Goal: Task Accomplishment & Management: Manage account settings

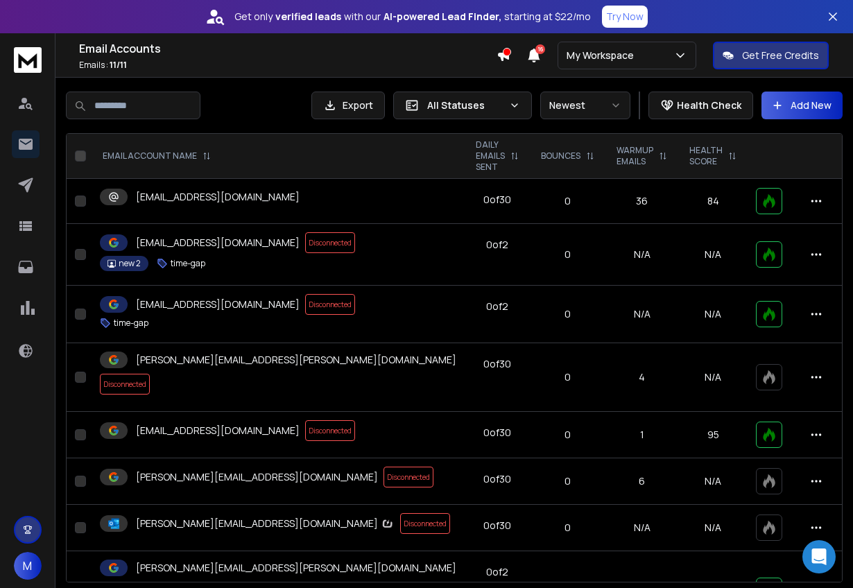
click at [232, 191] on p "[EMAIL_ADDRESS][DOMAIN_NAME]" at bounding box center [218, 197] width 164 height 14
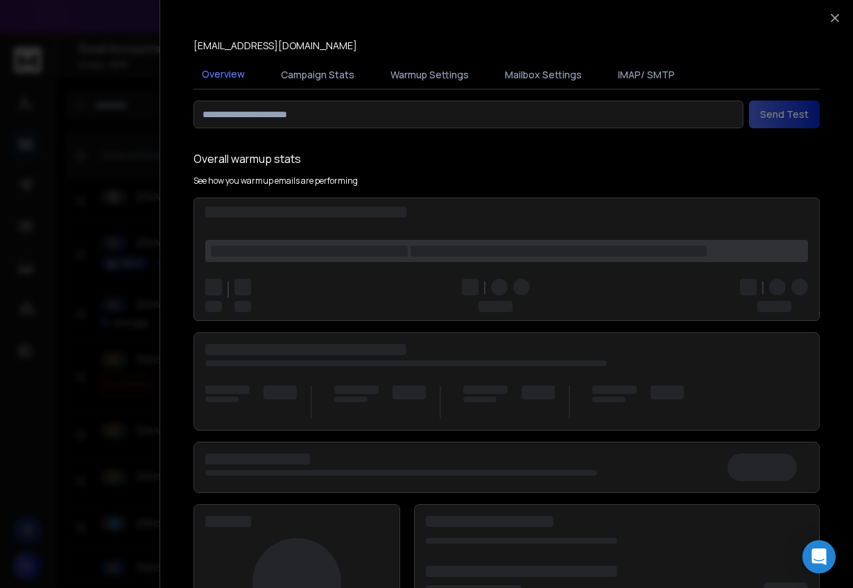
click at [232, 191] on body "Get only verified leads with our AI-powered Lead Finder, starting at $22/mo Try…" at bounding box center [426, 294] width 853 height 588
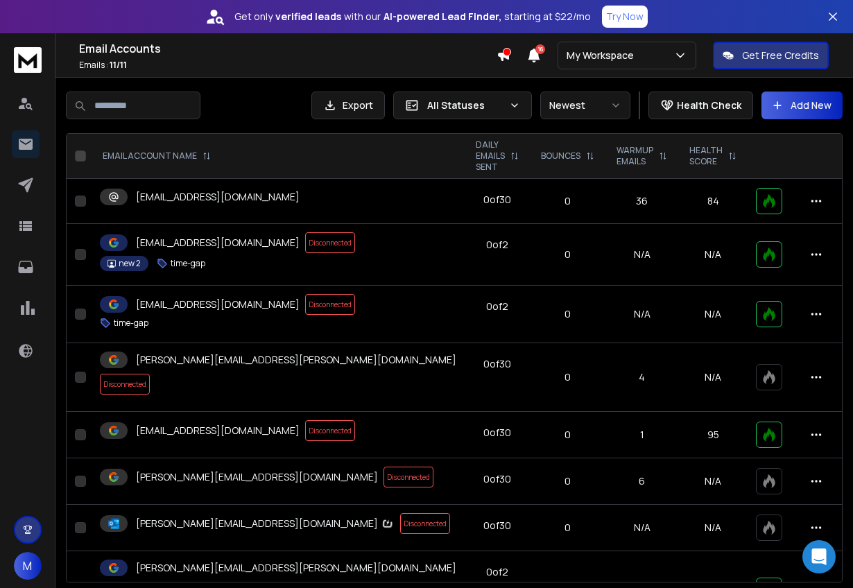
click at [810, 200] on icon at bounding box center [816, 201] width 12 height 12
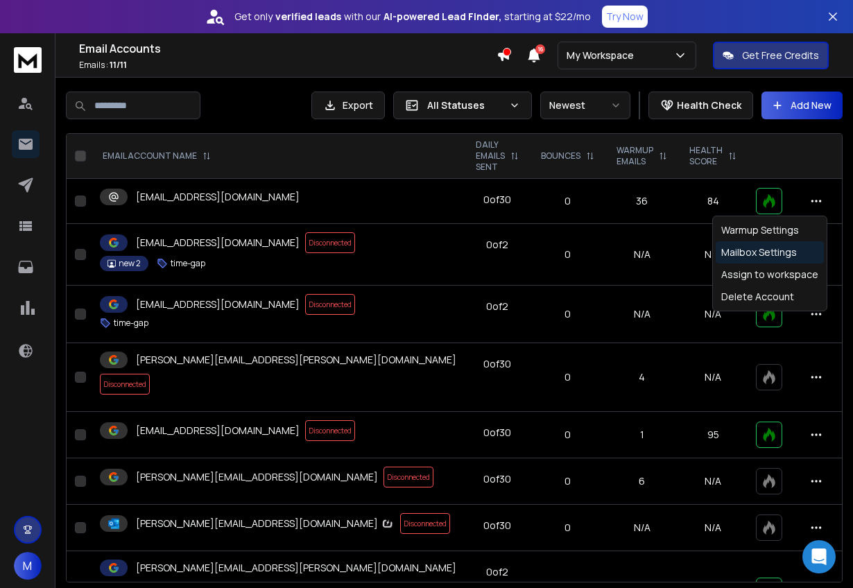
click at [775, 253] on div "Mailbox Settings" at bounding box center [770, 252] width 108 height 22
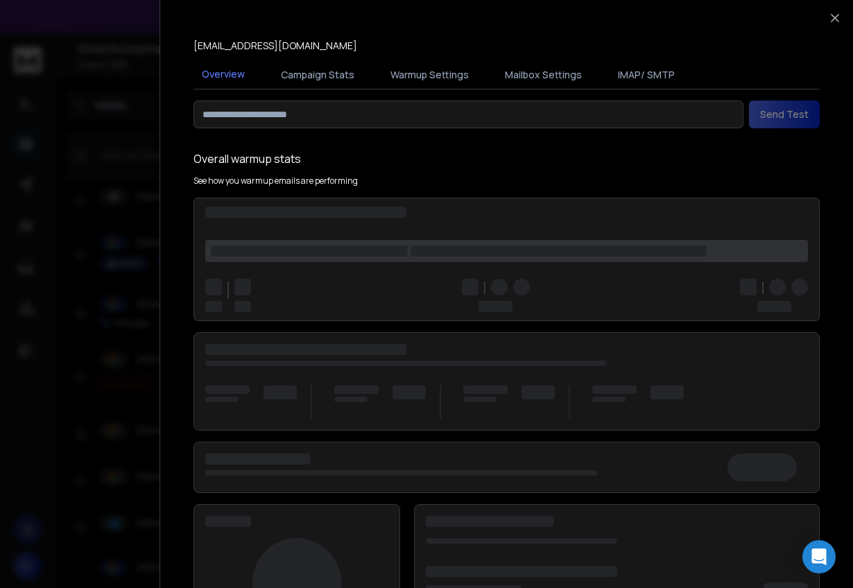
click at [92, 245] on div at bounding box center [426, 294] width 853 height 588
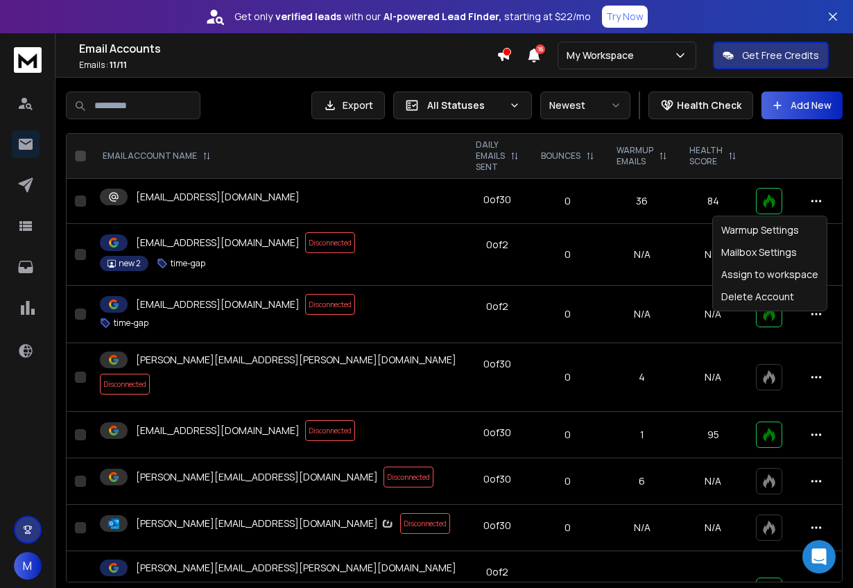
click at [811, 201] on icon at bounding box center [816, 201] width 10 height 2
click at [766, 255] on div "Mailbox Settings" at bounding box center [770, 252] width 108 height 22
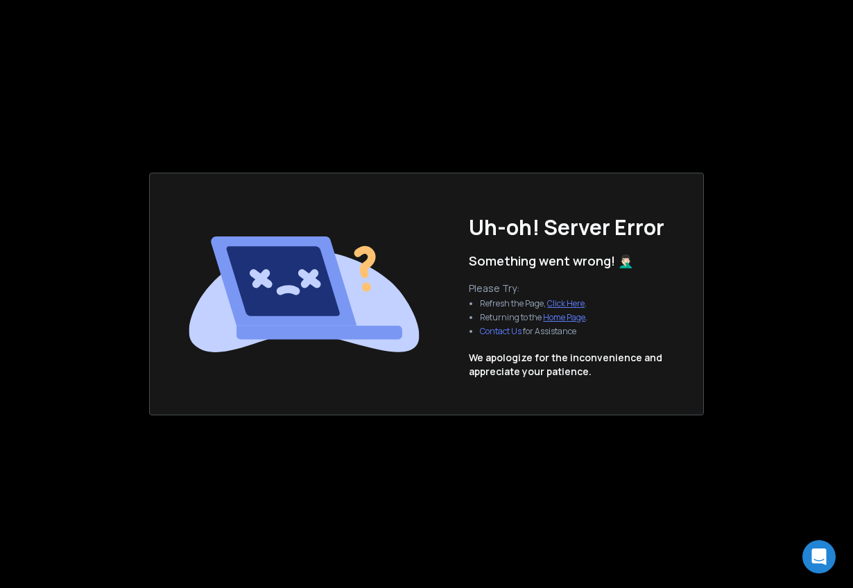
click at [273, 112] on div "Uh-oh! Server Error Something went wrong! 🤦🏻‍♂️ Please Try: Refresh the Page, C…" at bounding box center [426, 294] width 853 height 588
click at [558, 320] on link "Home Page" at bounding box center [564, 317] width 42 height 12
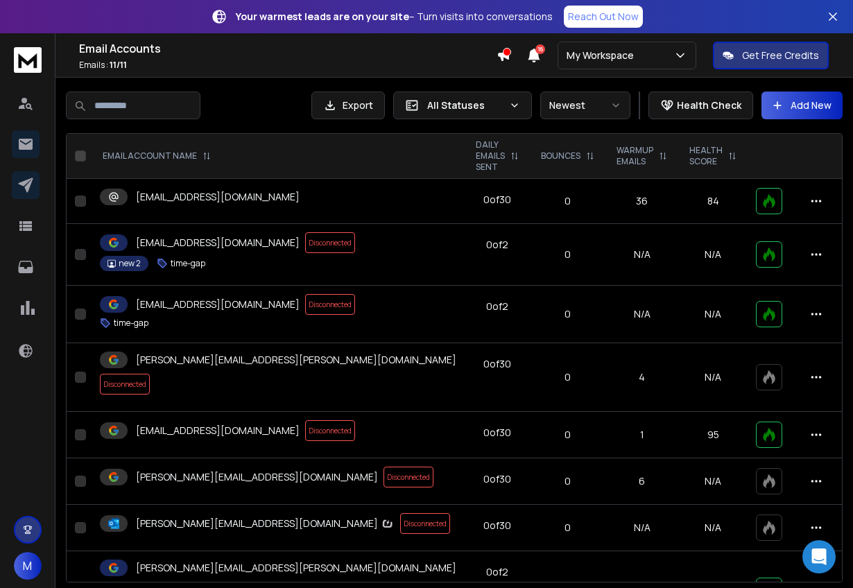
click at [28, 189] on icon at bounding box center [25, 185] width 15 height 15
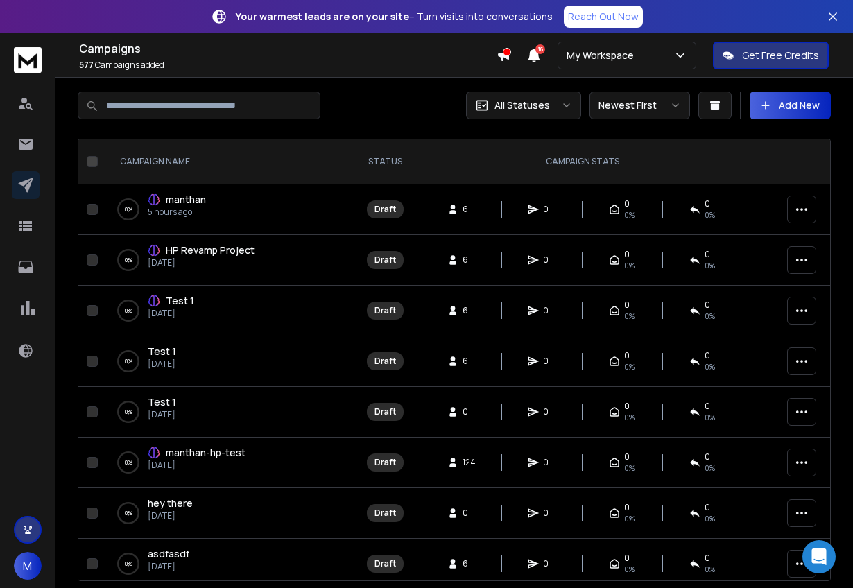
click at [176, 367] on p "[DATE]" at bounding box center [162, 364] width 28 height 11
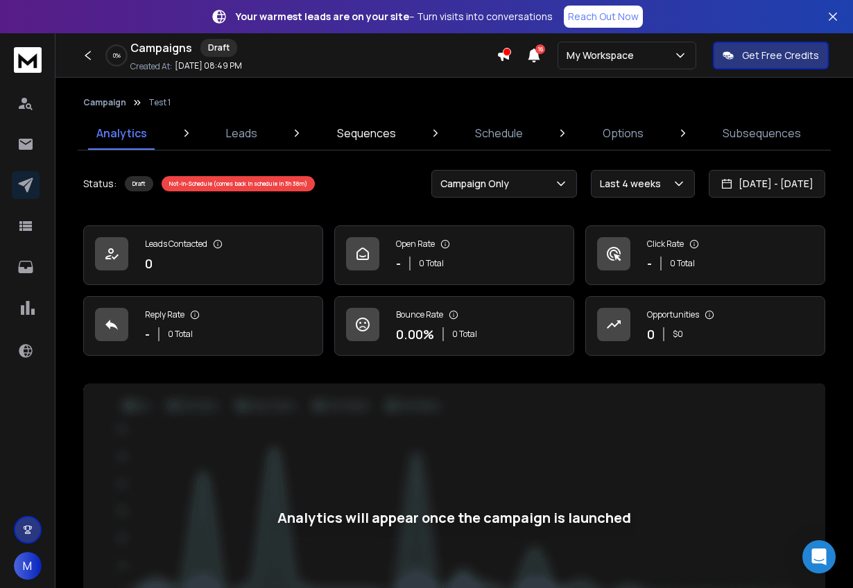
click at [374, 120] on link "Sequences" at bounding box center [367, 133] width 76 height 33
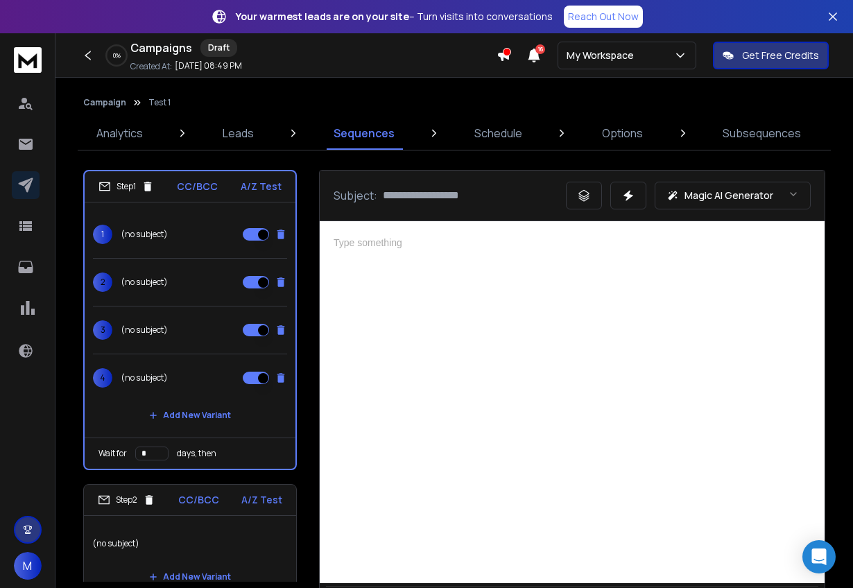
click at [461, 252] on div at bounding box center [572, 397] width 505 height 353
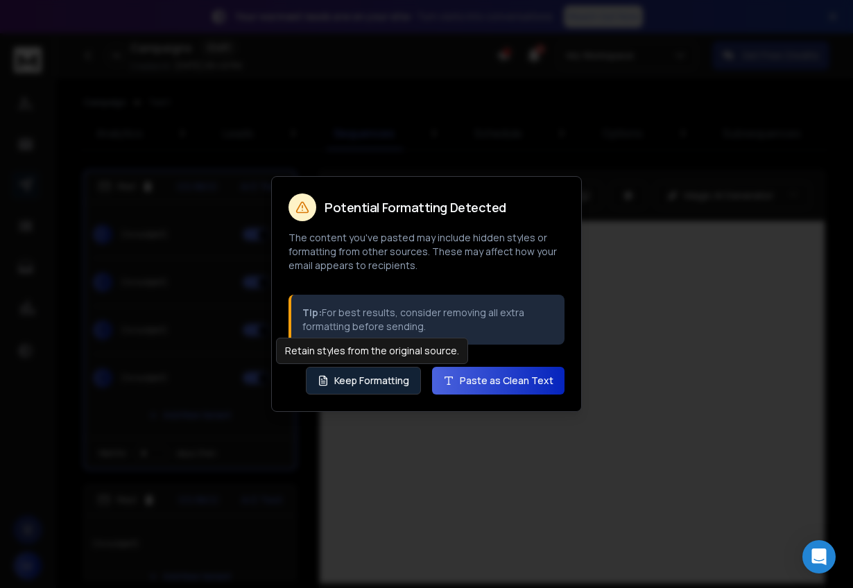
click at [395, 374] on button "Keep Formatting" at bounding box center [363, 381] width 115 height 28
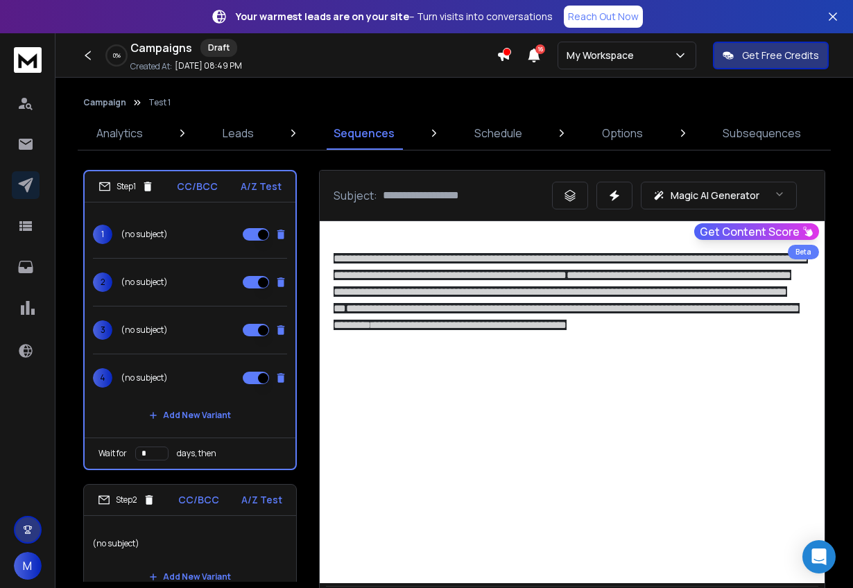
click at [481, 356] on div "**********" at bounding box center [572, 397] width 505 height 353
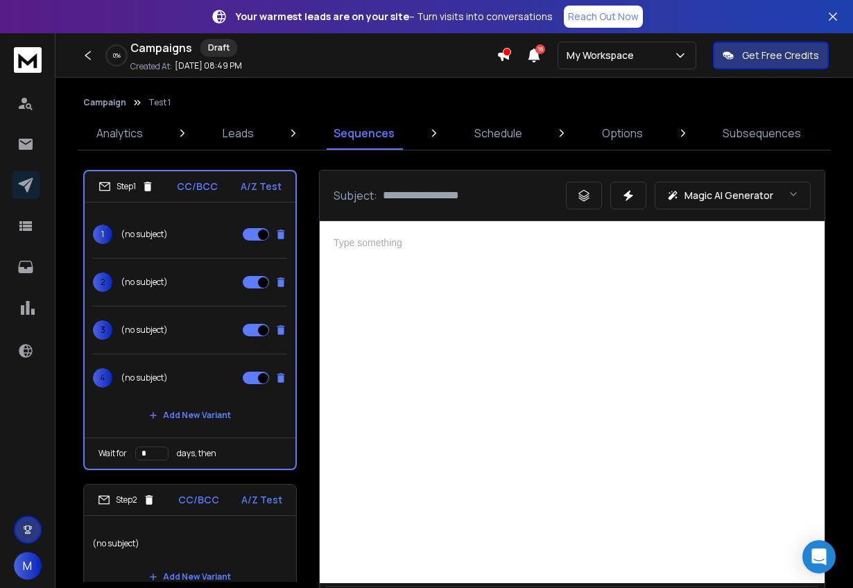
click at [437, 248] on div at bounding box center [572, 242] width 477 height 15
click at [424, 243] on div at bounding box center [572, 242] width 477 height 15
click at [408, 234] on div at bounding box center [572, 397] width 505 height 353
click at [400, 229] on div at bounding box center [572, 397] width 505 height 353
click at [401, 252] on div at bounding box center [572, 397] width 505 height 353
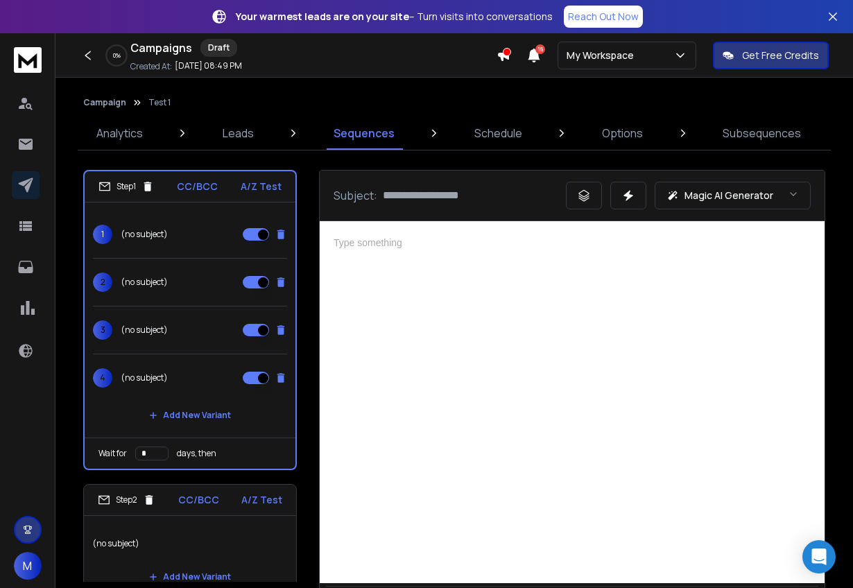
click at [427, 241] on div at bounding box center [572, 242] width 477 height 15
click at [428, 241] on div at bounding box center [572, 242] width 477 height 15
click at [505, 265] on div at bounding box center [572, 397] width 505 height 353
click at [422, 245] on div at bounding box center [572, 242] width 477 height 15
click at [363, 216] on div "Subject: Magic AI Generator" at bounding box center [572, 196] width 505 height 51
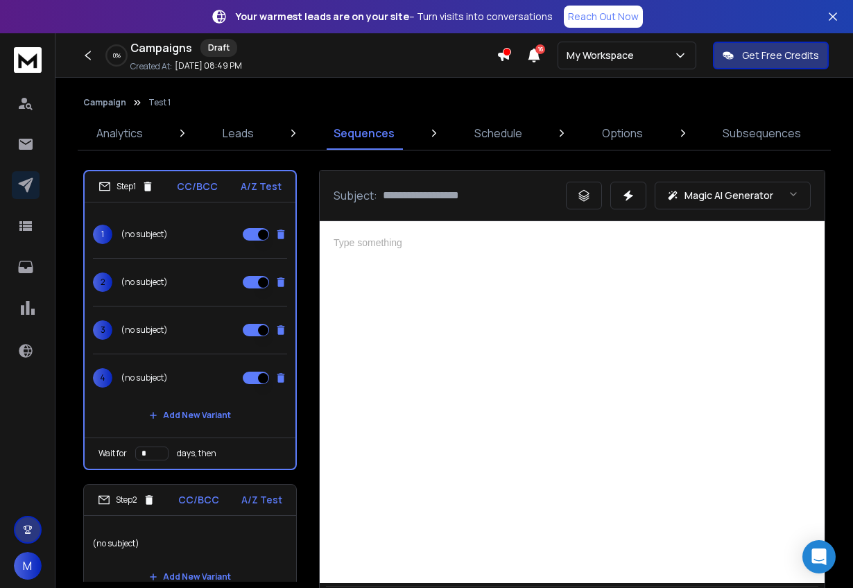
click at [366, 226] on div at bounding box center [572, 397] width 505 height 353
click at [368, 227] on div at bounding box center [572, 397] width 505 height 353
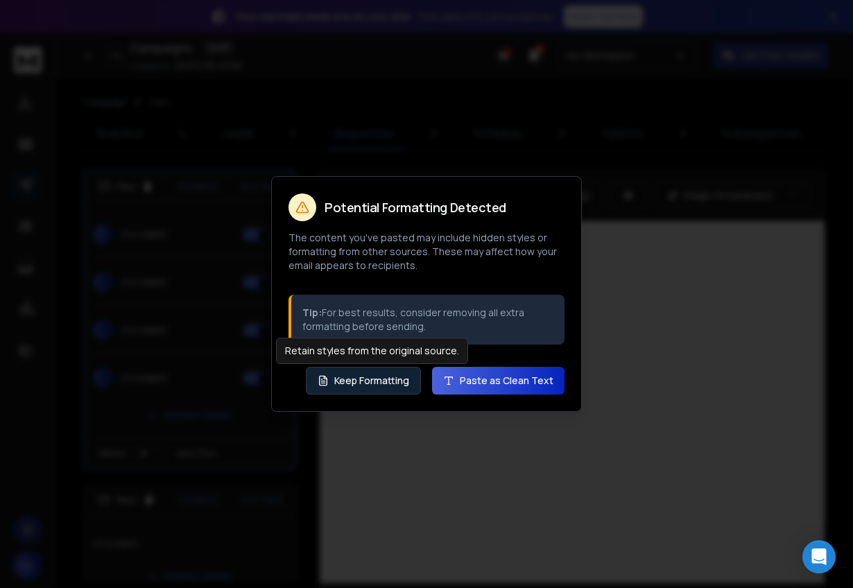
click at [368, 379] on button "Keep Formatting" at bounding box center [363, 381] width 115 height 28
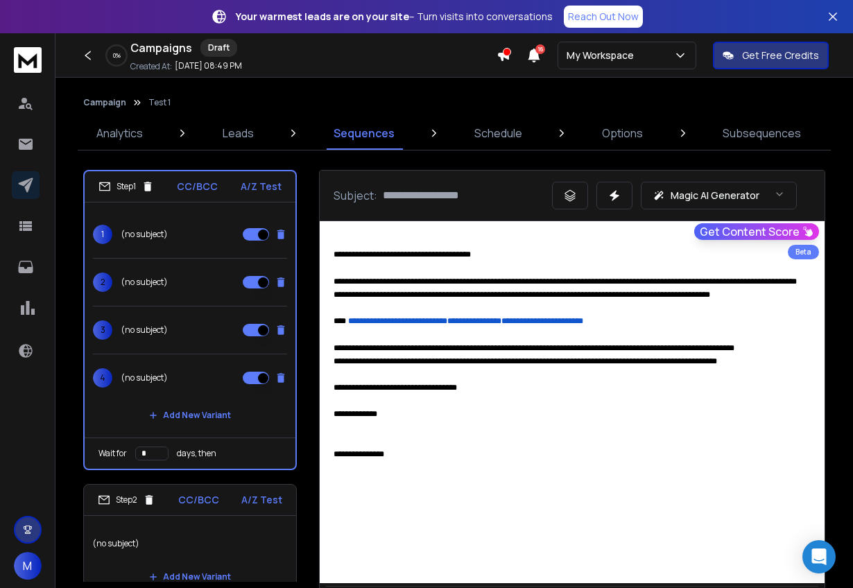
click at [510, 395] on div "**********" at bounding box center [572, 387] width 477 height 13
click at [393, 355] on div "**********" at bounding box center [572, 348] width 477 height 13
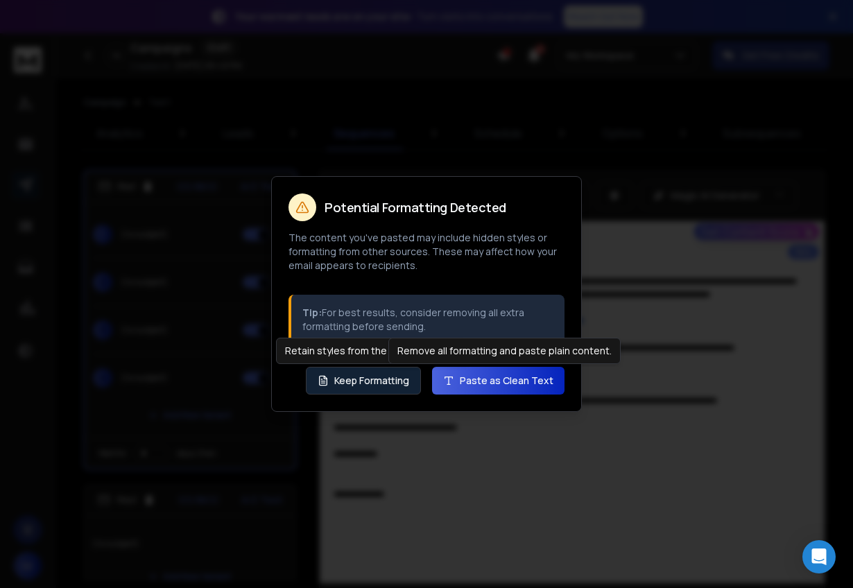
click at [388, 382] on button "Keep Formatting" at bounding box center [363, 381] width 115 height 28
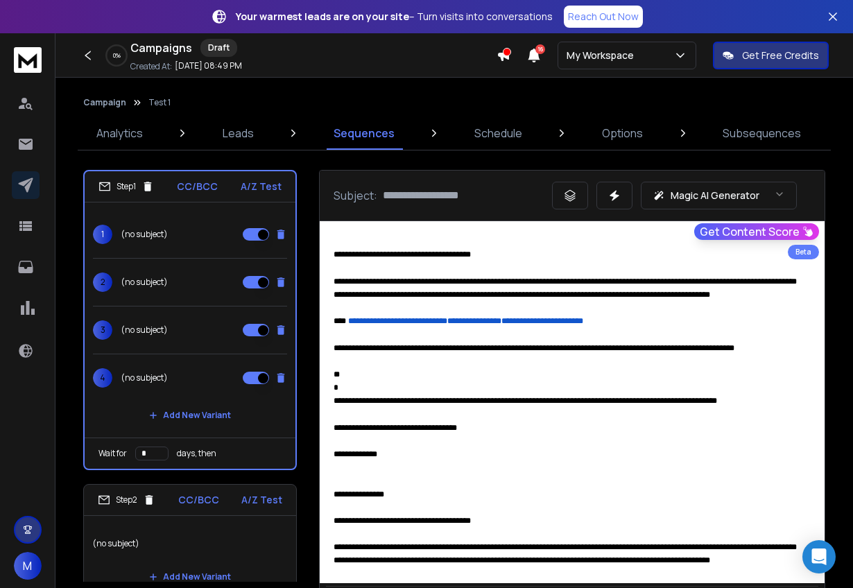
click at [551, 395] on div "*" at bounding box center [572, 387] width 477 height 13
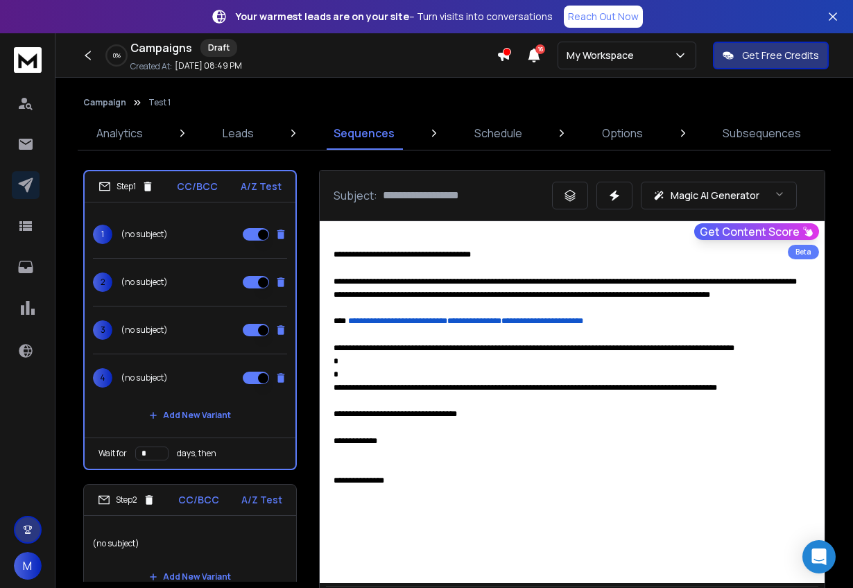
click at [412, 368] on div "*" at bounding box center [572, 361] width 477 height 13
drag, startPoint x: 386, startPoint y: 373, endPoint x: 319, endPoint y: 361, distance: 67.7
click at [319, 361] on div "**********" at bounding box center [572, 397] width 506 height 454
copy span "**********"
click at [363, 381] on div "*" at bounding box center [572, 374] width 477 height 13
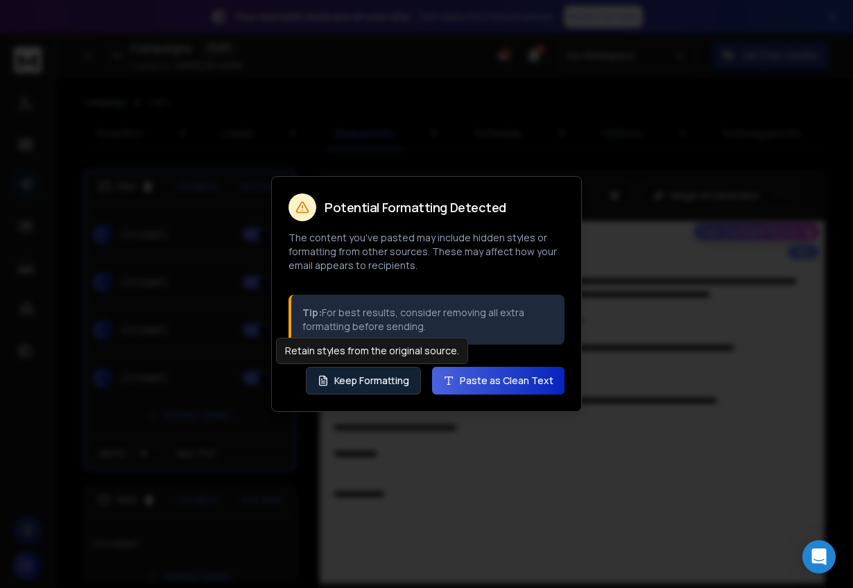
click at [363, 377] on button "Keep Formatting" at bounding box center [363, 381] width 115 height 28
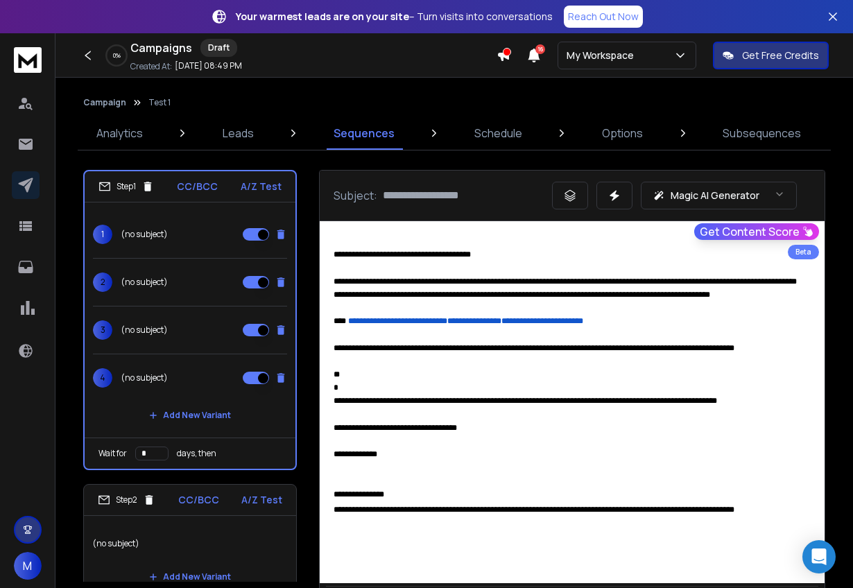
scroll to position [33, 0]
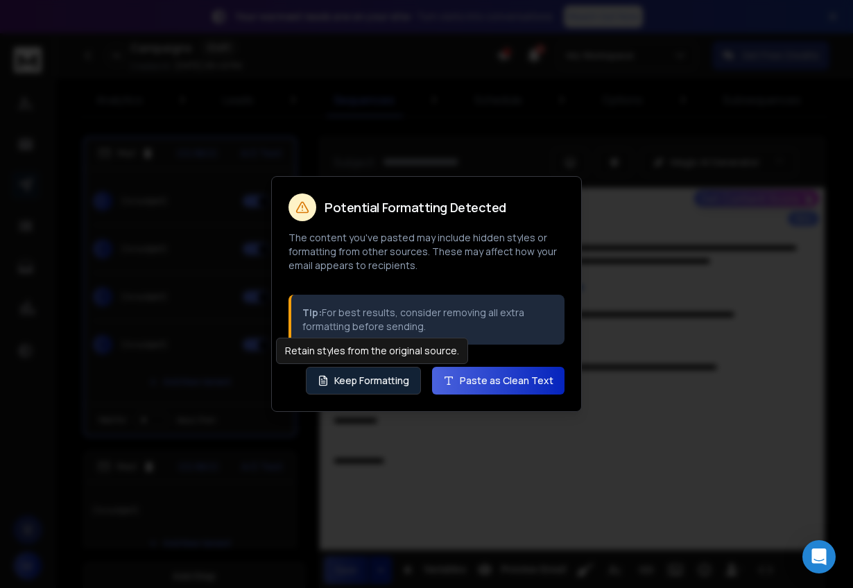
click at [391, 374] on button "Keep Formatting" at bounding box center [363, 381] width 115 height 28
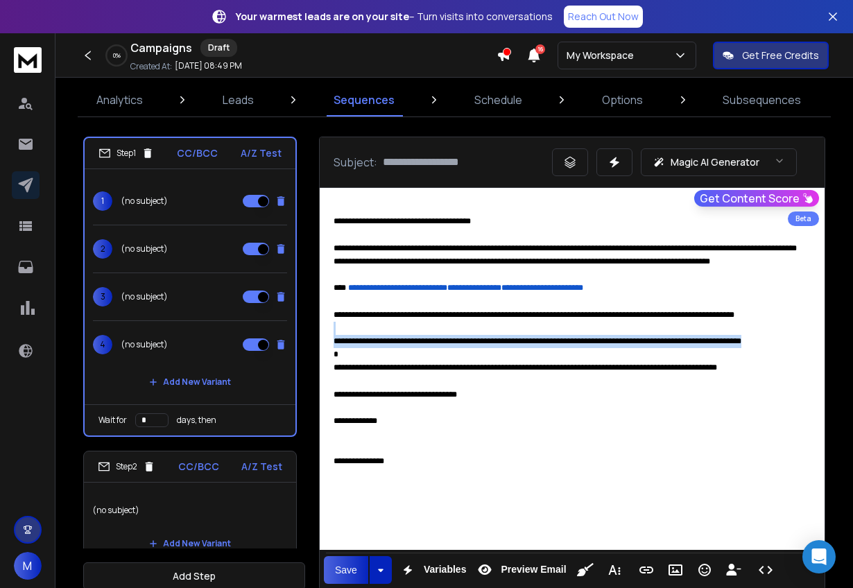
drag, startPoint x: 386, startPoint y: 380, endPoint x: 271, endPoint y: 354, distance: 118.1
click at [271, 354] on div "**********" at bounding box center [454, 364] width 742 height 454
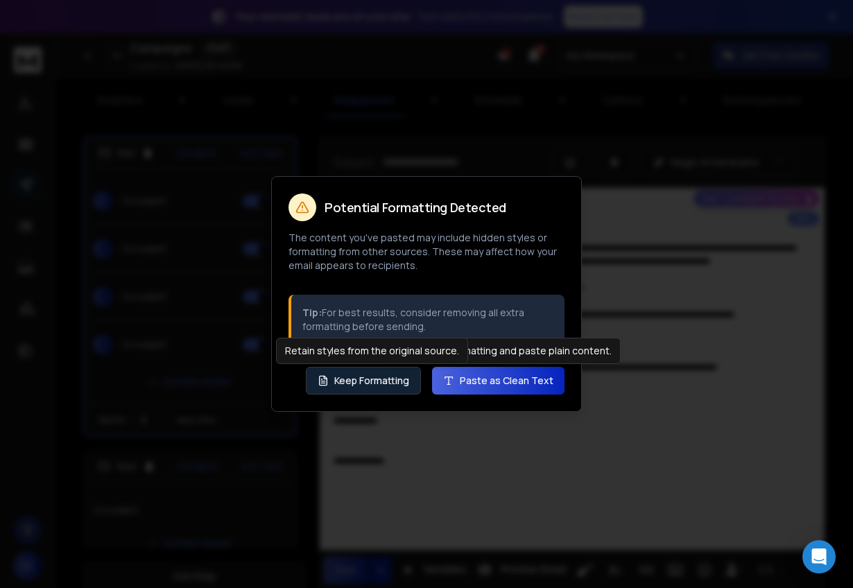
click at [371, 373] on button "Keep Formatting" at bounding box center [363, 381] width 115 height 28
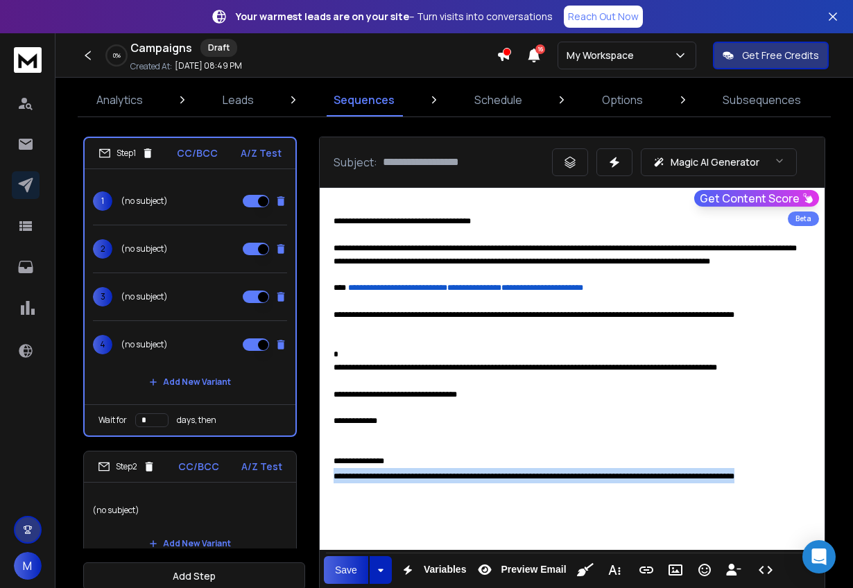
drag, startPoint x: 372, startPoint y: 515, endPoint x: 303, endPoint y: 504, distance: 70.2
click at [303, 504] on div "**********" at bounding box center [454, 364] width 742 height 454
drag, startPoint x: 418, startPoint y: 516, endPoint x: 309, endPoint y: 497, distance: 111.3
click at [309, 497] on div "**********" at bounding box center [454, 364] width 742 height 454
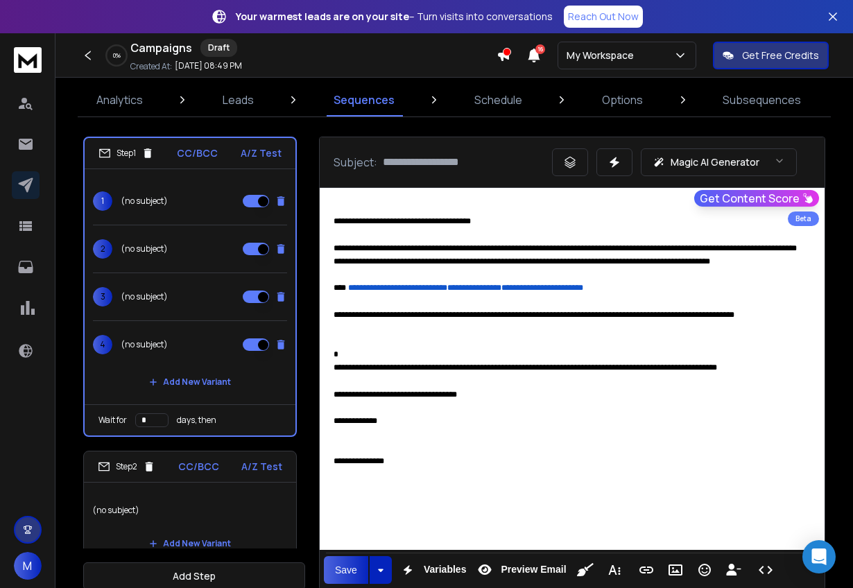
click at [370, 319] on span "**********" at bounding box center [534, 315] width 401 height 8
click at [344, 361] on div "*" at bounding box center [572, 354] width 477 height 13
click at [349, 348] on div at bounding box center [572, 341] width 477 height 13
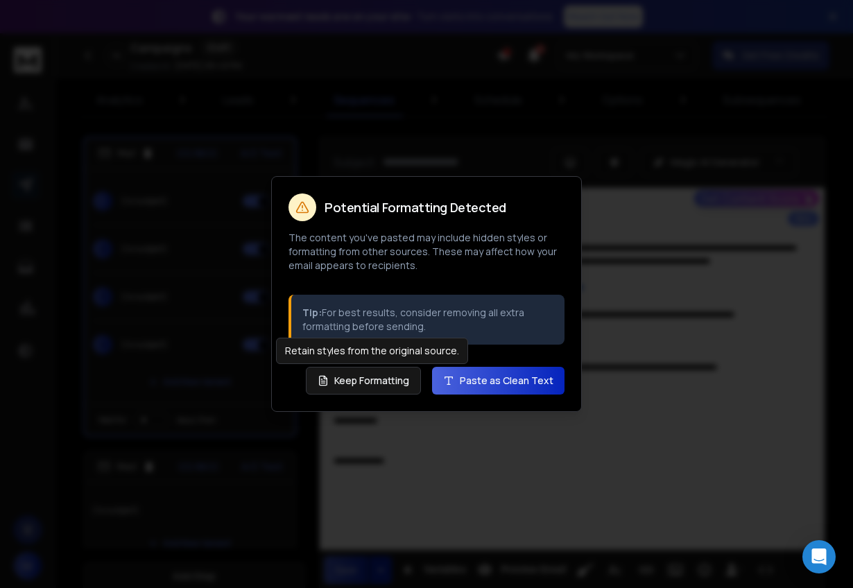
click at [368, 381] on button "Keep Formatting" at bounding box center [363, 381] width 115 height 28
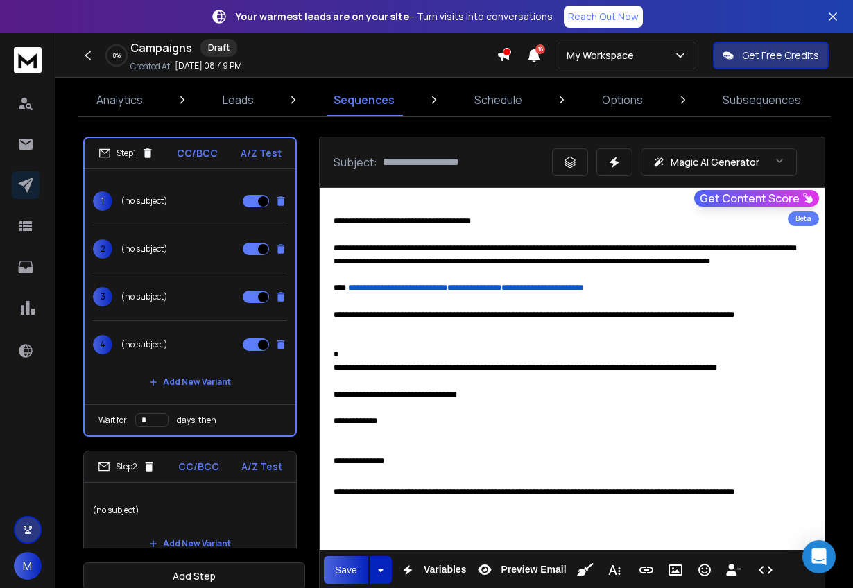
drag, startPoint x: 345, startPoint y: 361, endPoint x: 353, endPoint y: 361, distance: 8.4
click at [352, 348] on div at bounding box center [572, 341] width 477 height 13
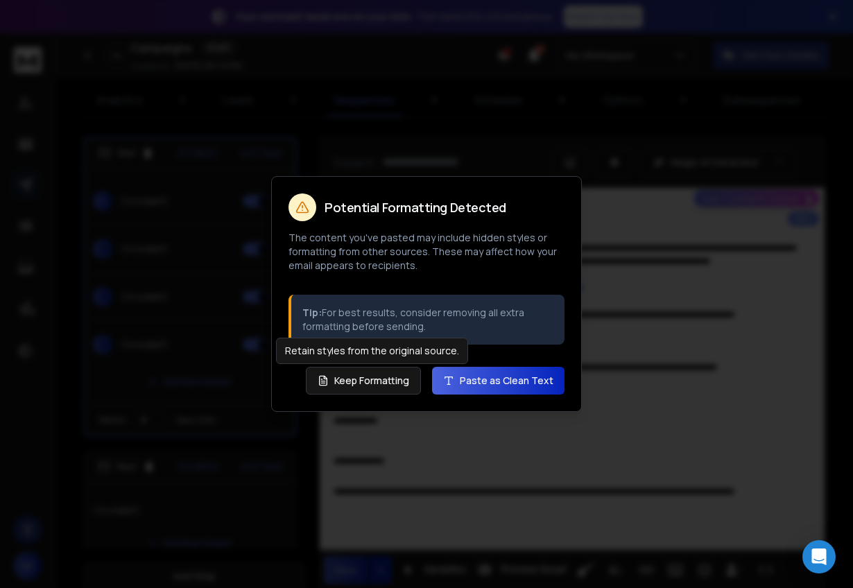
click at [368, 381] on button "Keep Formatting" at bounding box center [363, 381] width 115 height 28
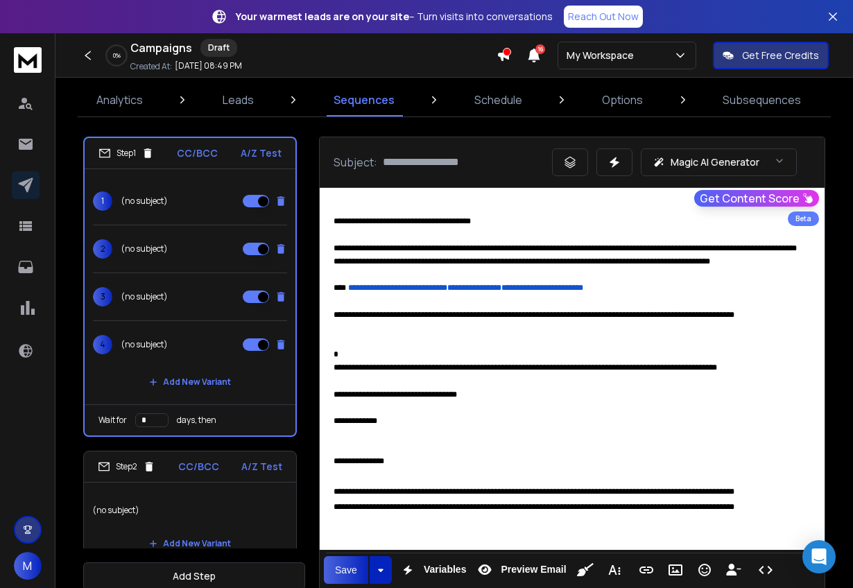
scroll to position [31, 0]
click at [343, 341] on div "**********" at bounding box center [572, 364] width 505 height 353
click at [341, 335] on div at bounding box center [572, 341] width 477 height 13
click at [341, 327] on div at bounding box center [572, 328] width 477 height 13
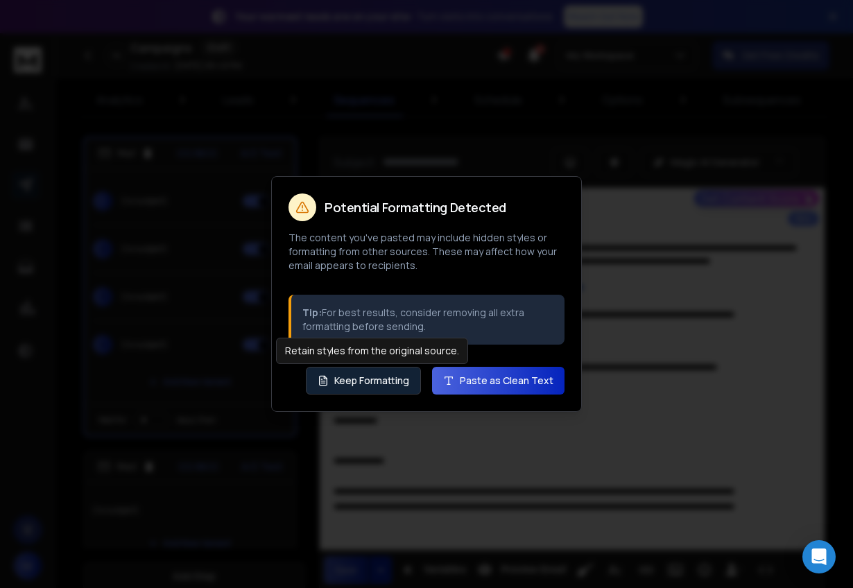
click at [368, 383] on button "Keep Formatting" at bounding box center [363, 381] width 115 height 28
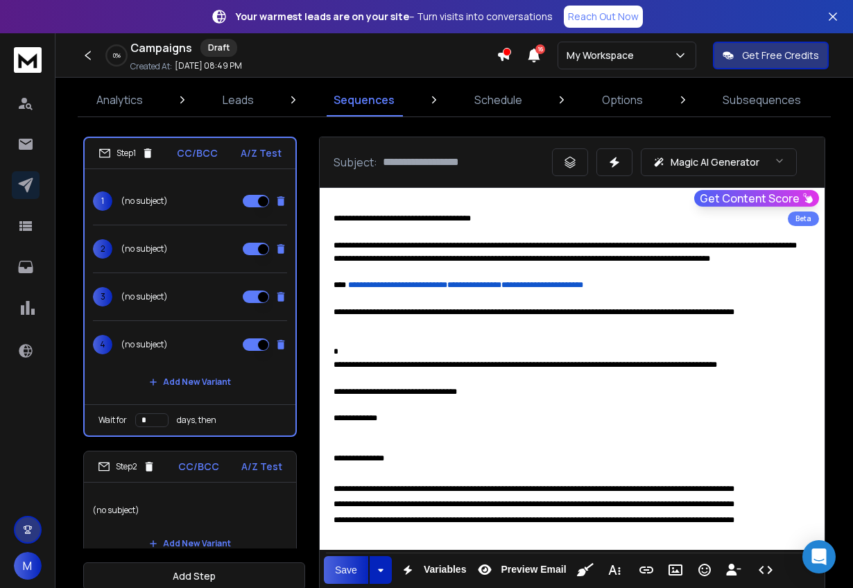
click at [379, 511] on div "**********" at bounding box center [572, 503] width 477 height 15
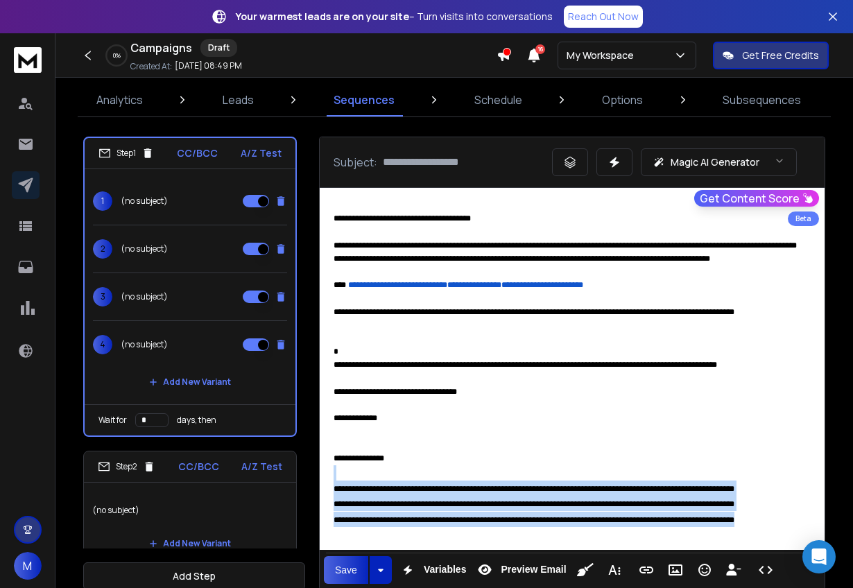
drag, startPoint x: 378, startPoint y: 523, endPoint x: 261, endPoint y: 419, distance: 156.7
click at [261, 419] on div "**********" at bounding box center [454, 364] width 742 height 454
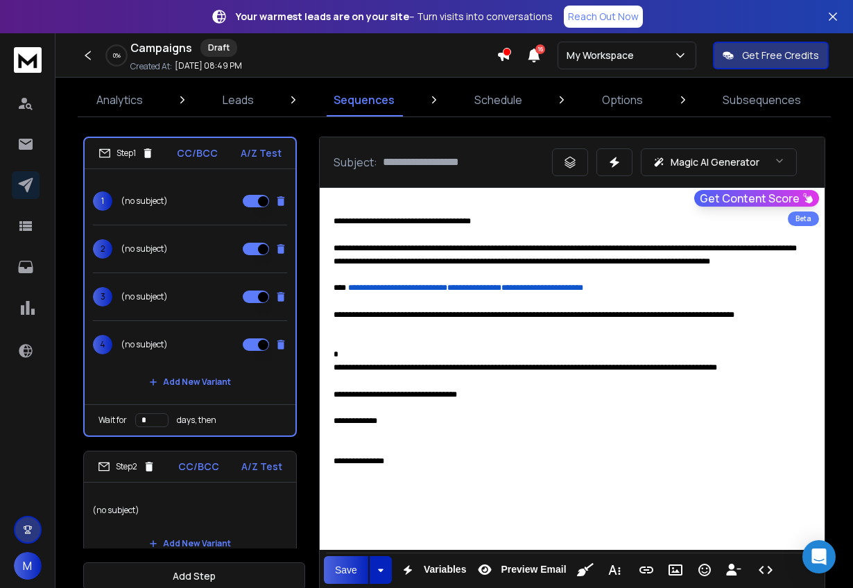
scroll to position [0, 0]
click at [363, 335] on div at bounding box center [572, 328] width 477 height 13
